Goal: Information Seeking & Learning: Check status

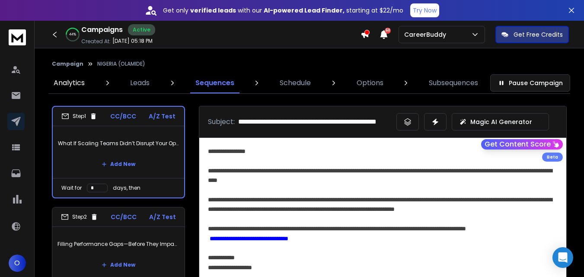
click at [72, 82] on p "Analytics" at bounding box center [69, 83] width 31 height 10
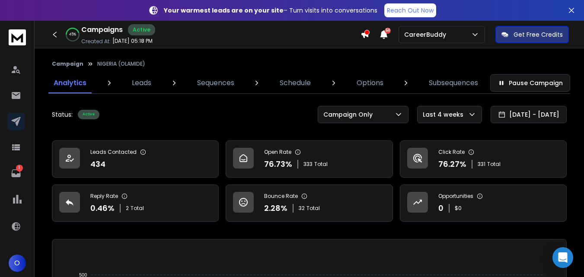
click at [450, 154] on p "Click Rate" at bounding box center [451, 152] width 26 height 7
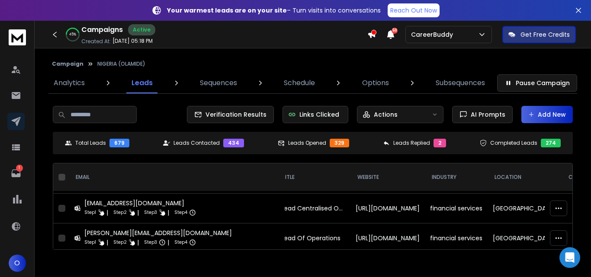
scroll to position [508, 271]
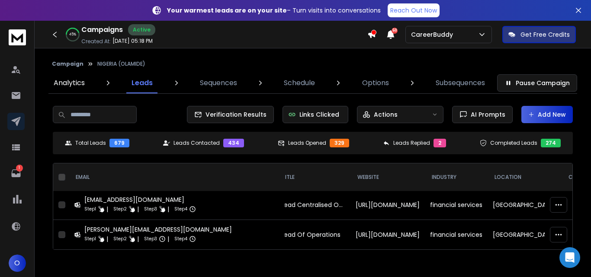
click at [81, 88] on link "Analytics" at bounding box center [69, 83] width 42 height 21
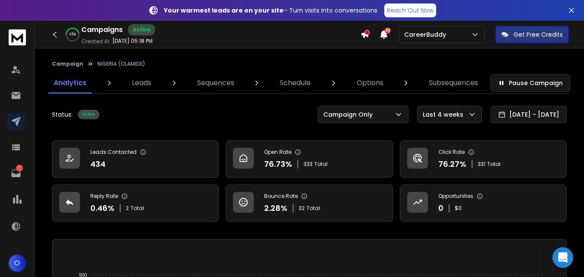
click at [109, 194] on p "Reply Rate" at bounding box center [104, 196] width 28 height 7
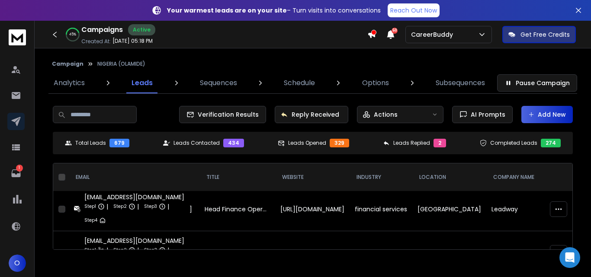
scroll to position [4, 234]
click at [15, 172] on icon at bounding box center [16, 173] width 10 height 10
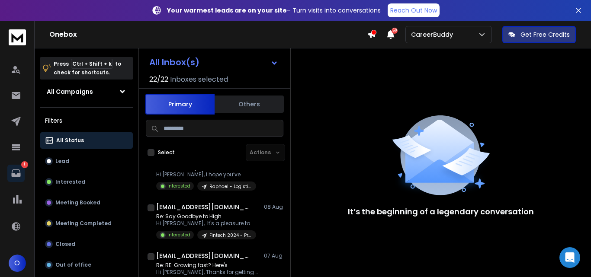
scroll to position [73, 0]
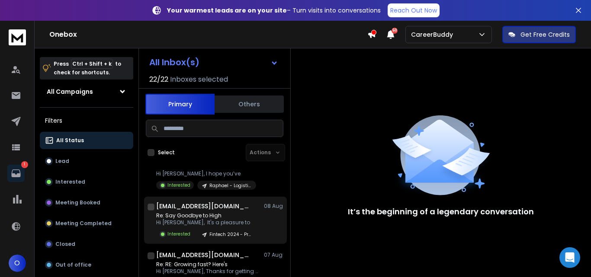
click at [239, 219] on p "Re: Say Goodbye to High" at bounding box center [206, 215] width 100 height 7
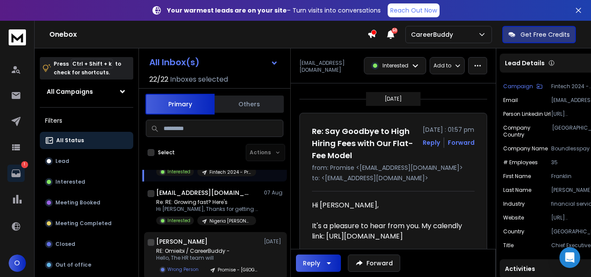
scroll to position [134, 0]
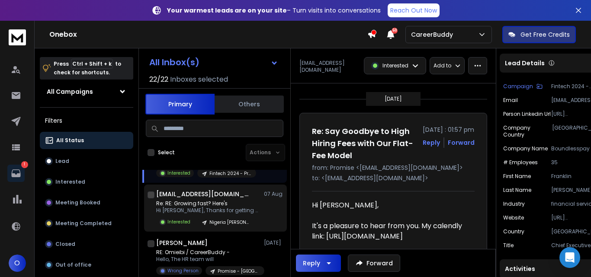
click at [252, 210] on p "Hi Walid, Thanks for getting back" at bounding box center [208, 210] width 104 height 7
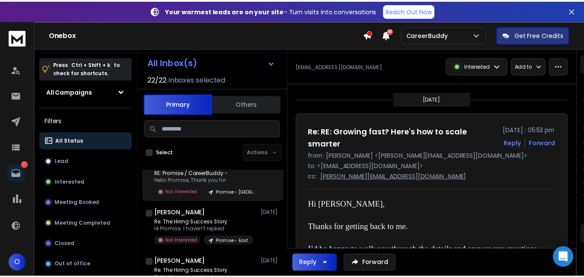
scroll to position [457, 0]
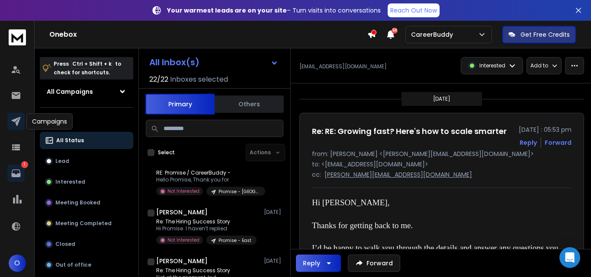
click at [20, 121] on icon at bounding box center [16, 121] width 10 height 10
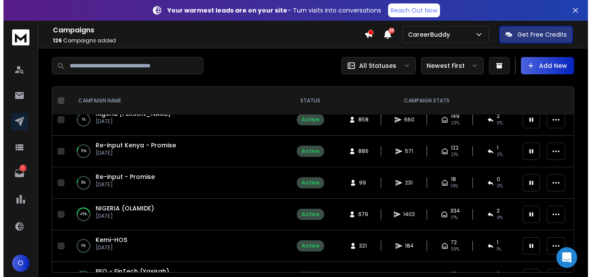
scroll to position [137, 0]
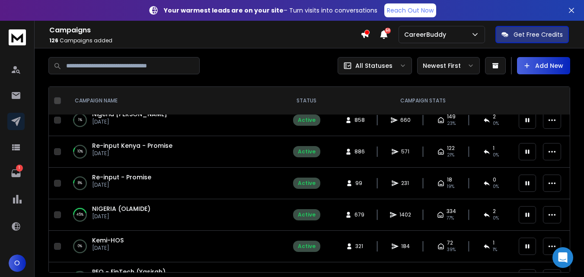
click at [139, 211] on span "NIGERIA (OLAMIDE)" at bounding box center [121, 208] width 58 height 9
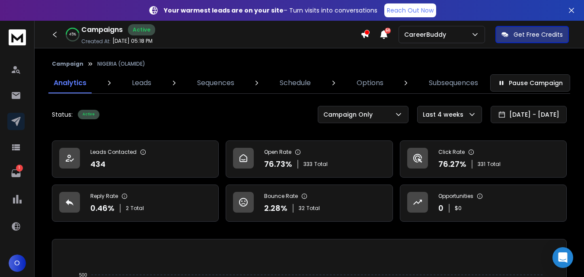
click at [139, 211] on span "Total" at bounding box center [137, 208] width 13 height 7
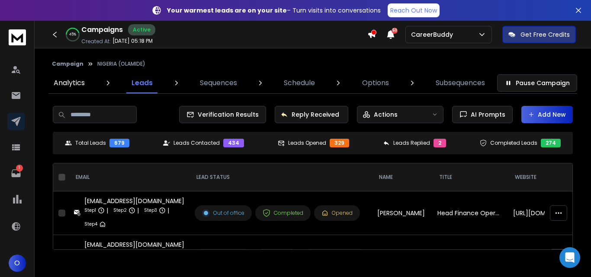
click at [88, 87] on link "Analytics" at bounding box center [69, 83] width 42 height 21
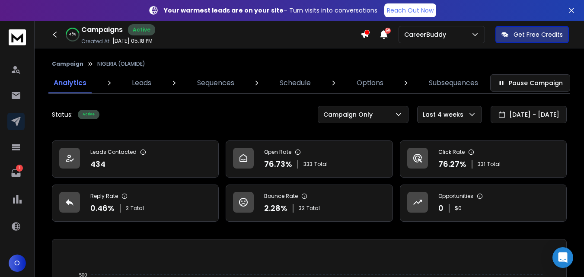
click at [453, 148] on div "Click Rate" at bounding box center [469, 152] width 62 height 9
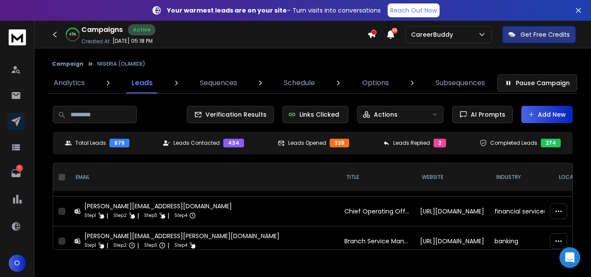
scroll to position [1546, 276]
